Goal: Navigation & Orientation: Find specific page/section

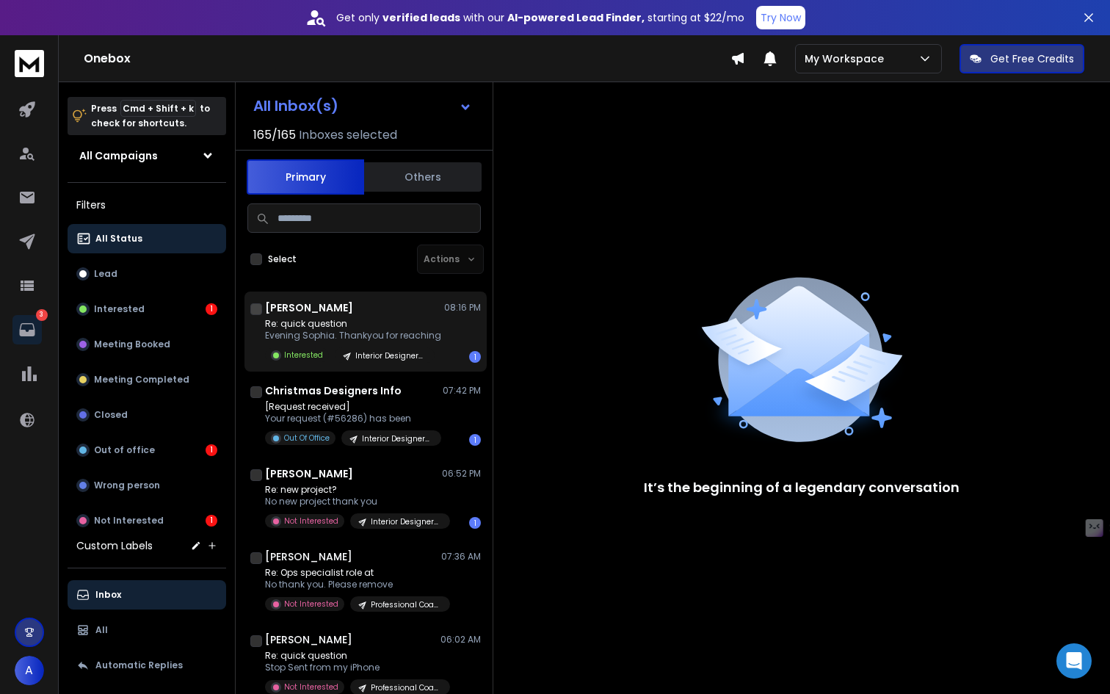
click at [421, 333] on p "Evening Sophia. Thankyou for reaching" at bounding box center [353, 336] width 176 height 12
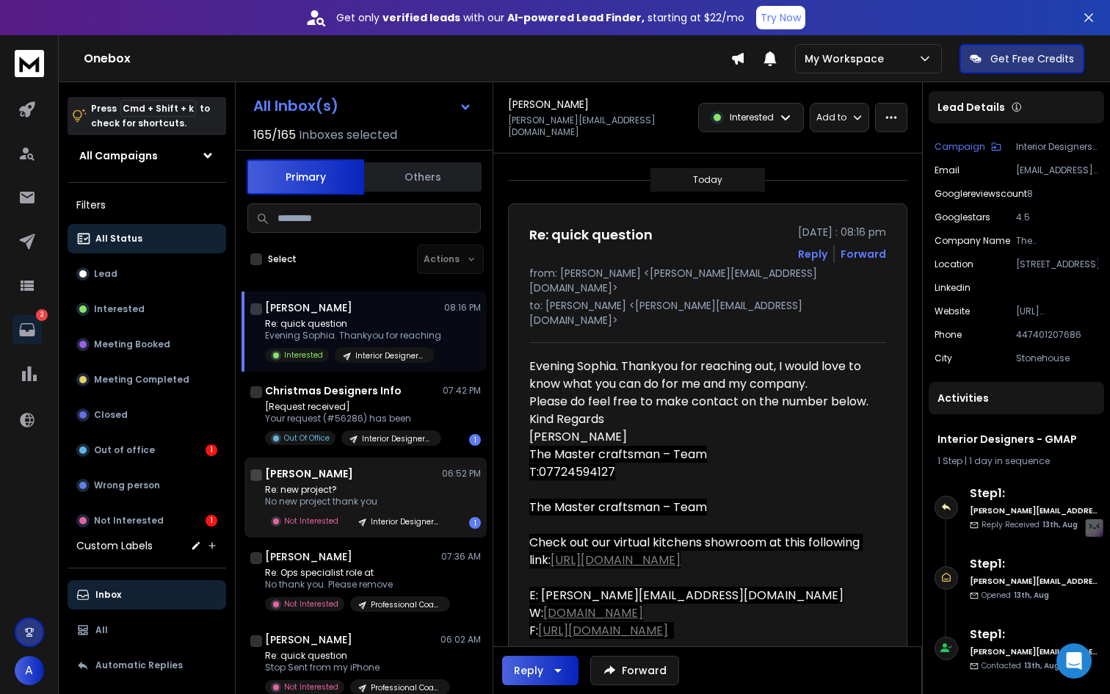
click at [356, 465] on div "Jennifer Randall 06:52 PM Re: new project? No new project thank you Not Interes…" at bounding box center [365, 497] width 242 height 80
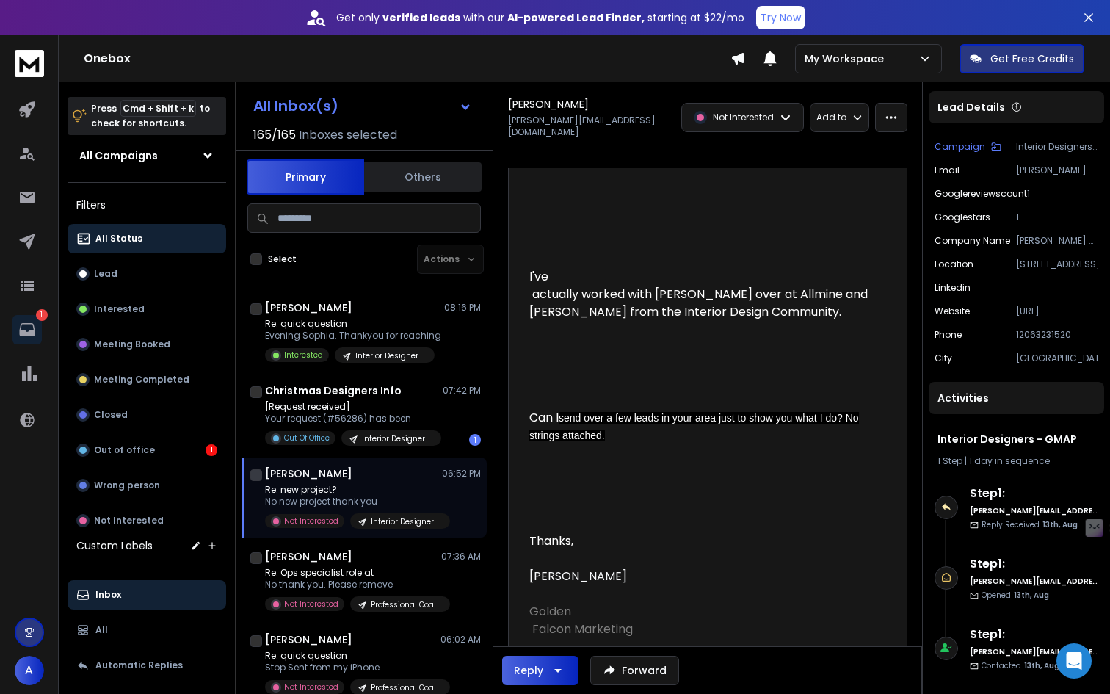
scroll to position [747, 0]
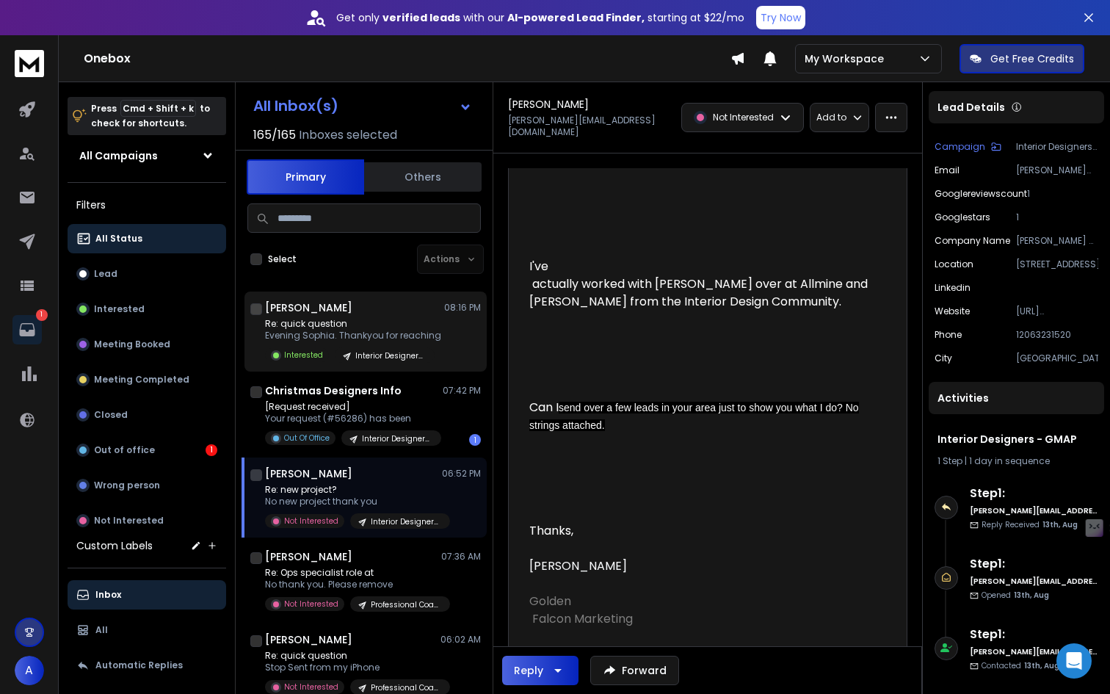
click at [352, 336] on p "Evening Sophia. Thankyou for reaching" at bounding box center [353, 336] width 176 height 12
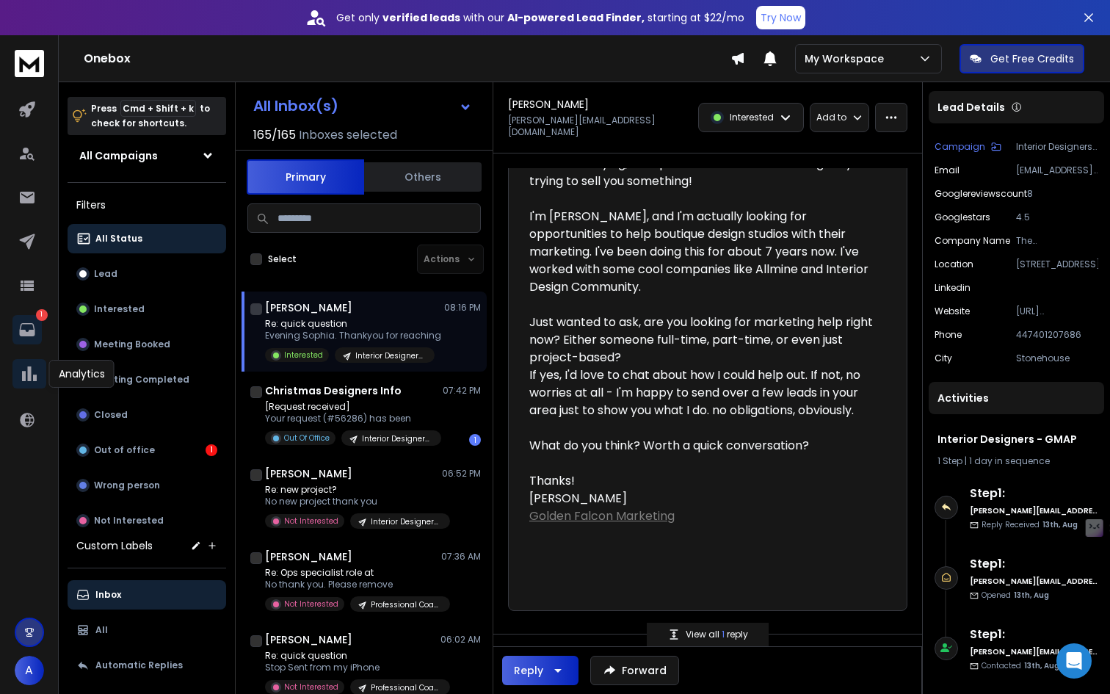
click at [23, 370] on icon at bounding box center [29, 374] width 22 height 22
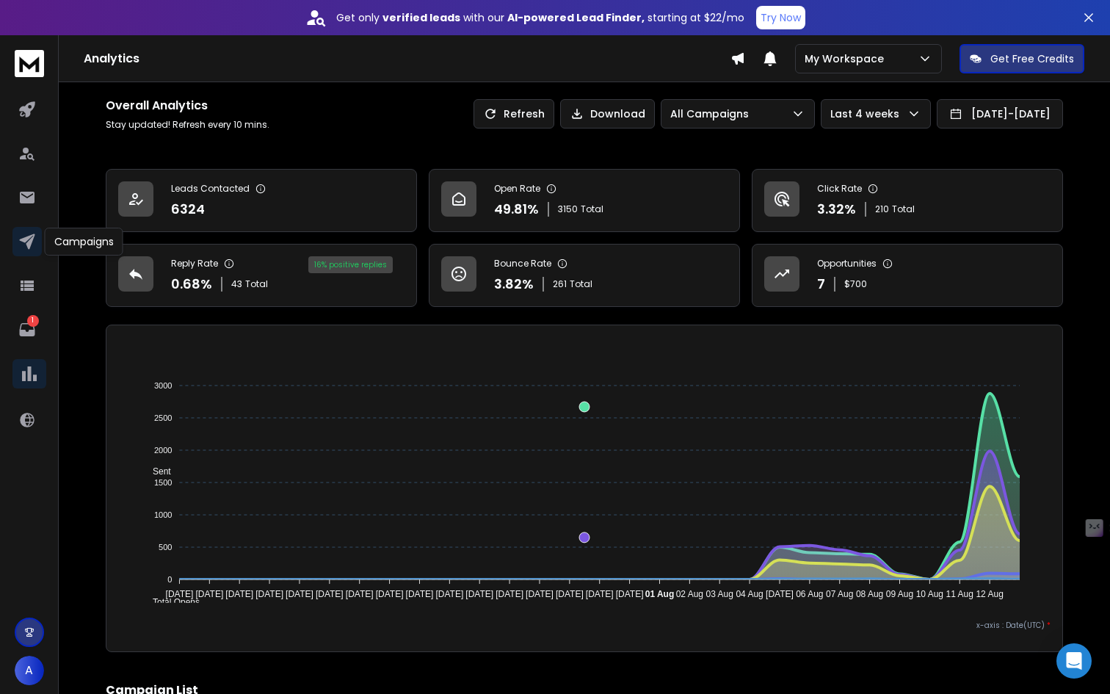
click at [29, 237] on icon at bounding box center [26, 240] width 15 height 15
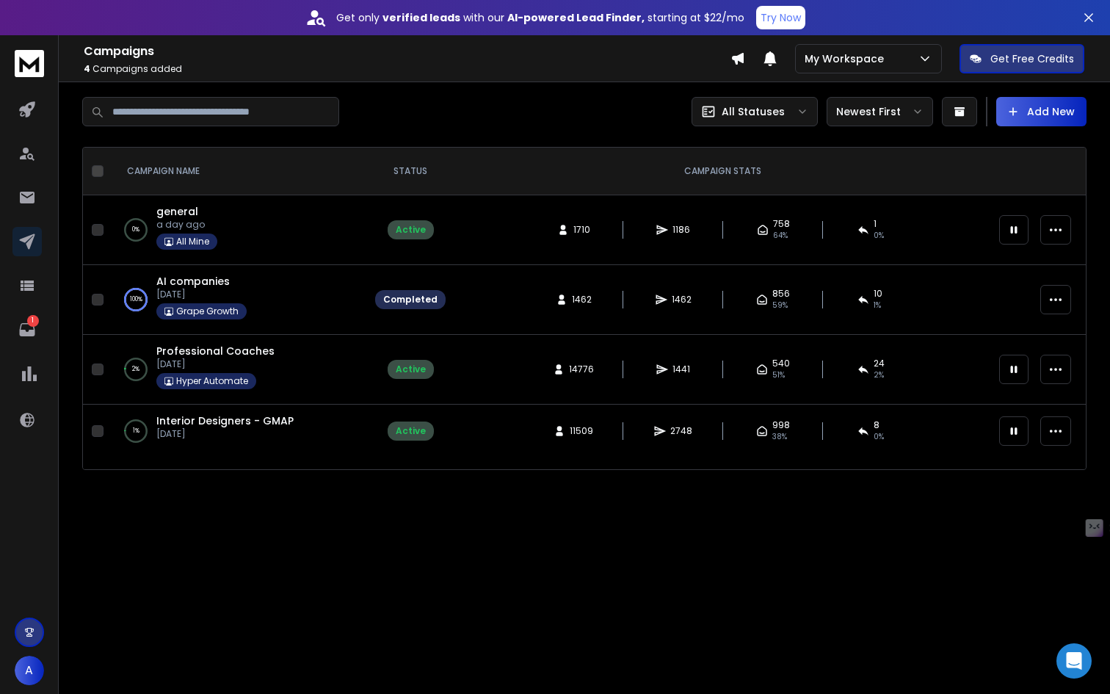
click at [206, 217] on h1 "general" at bounding box center [186, 211] width 61 height 15
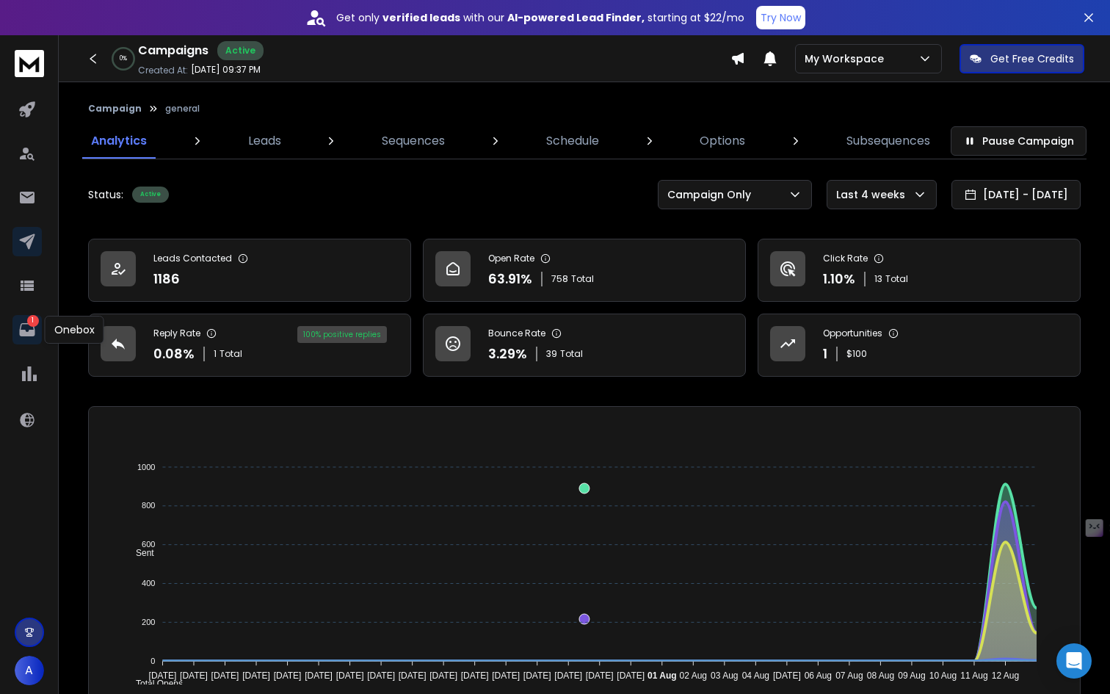
click at [20, 327] on icon at bounding box center [26, 329] width 15 height 13
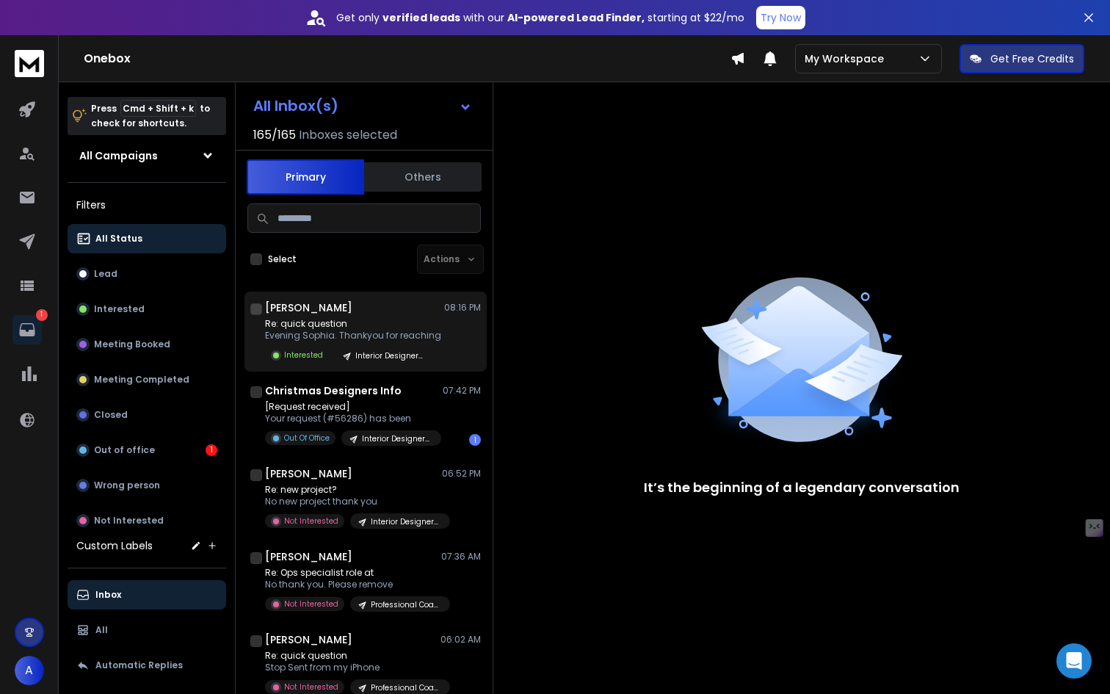
click at [316, 296] on div "Jonathan Peabody 08:16 PM Re: quick question Evening Sophia. Thankyou for reach…" at bounding box center [365, 331] width 242 height 80
